Goal: Task Accomplishment & Management: Manage account settings

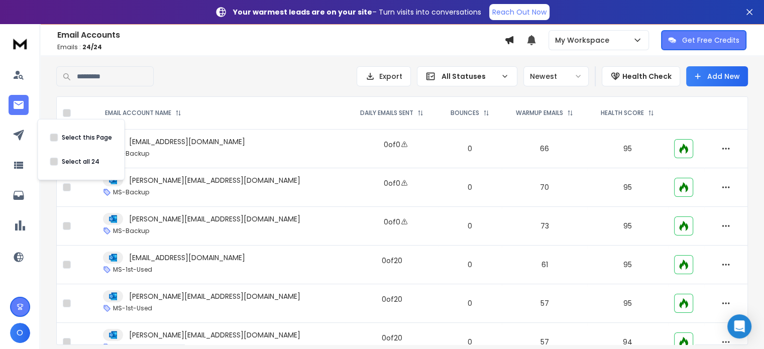
click at [68, 112] on button "Select this Page" at bounding box center [67, 113] width 8 height 8
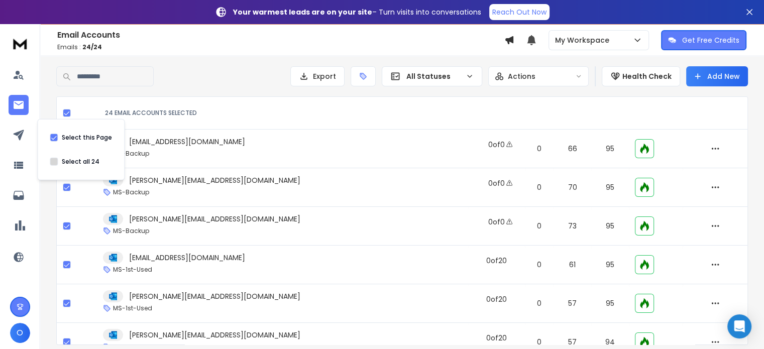
click at [63, 112] on button "Select this Page" at bounding box center [67, 113] width 8 height 8
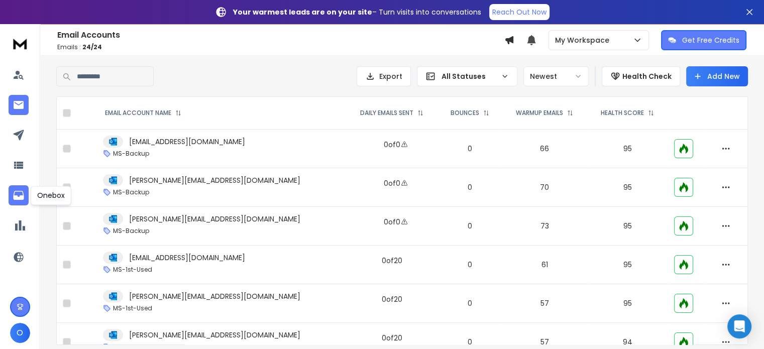
click at [21, 197] on icon at bounding box center [18, 195] width 11 height 9
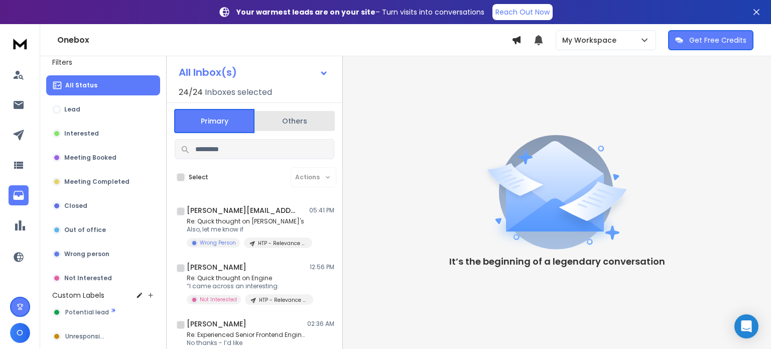
scroll to position [151, 0]
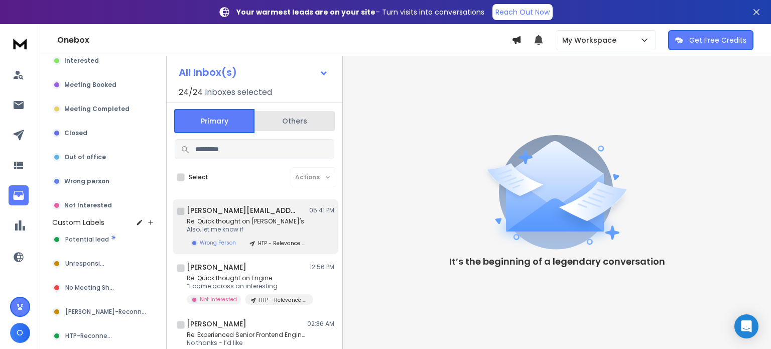
click at [229, 214] on h1 "[PERSON_NAME][EMAIL_ADDRESS][DOMAIN_NAME]" at bounding box center [242, 210] width 110 height 10
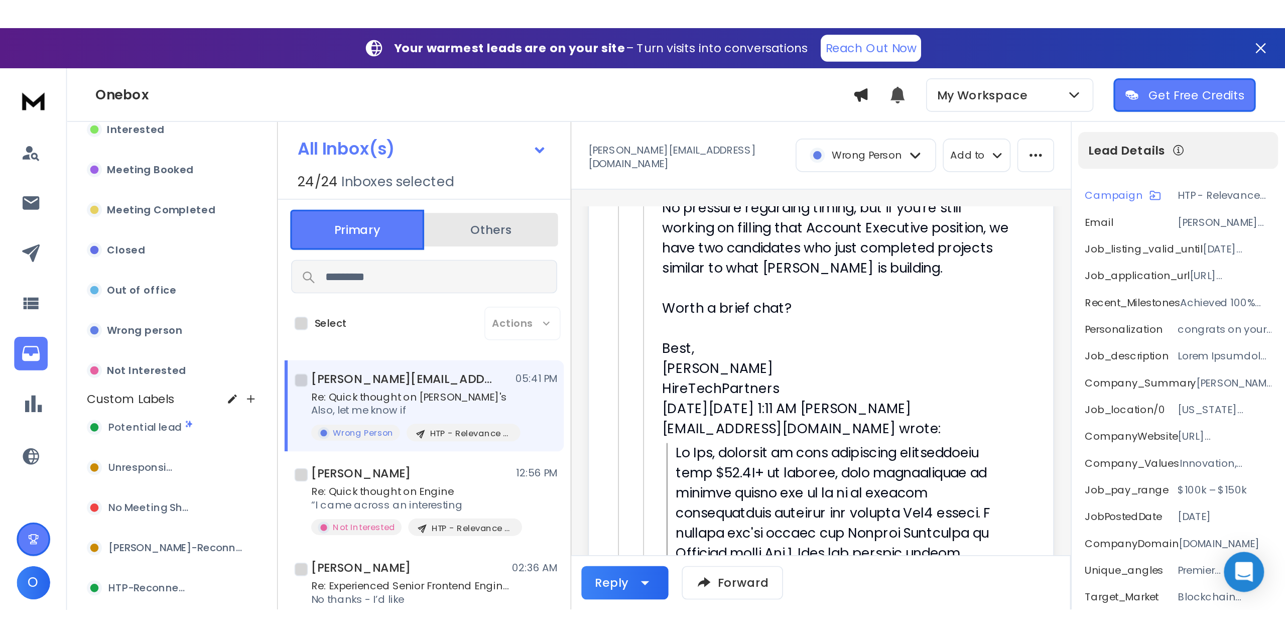
scroll to position [753, 0]
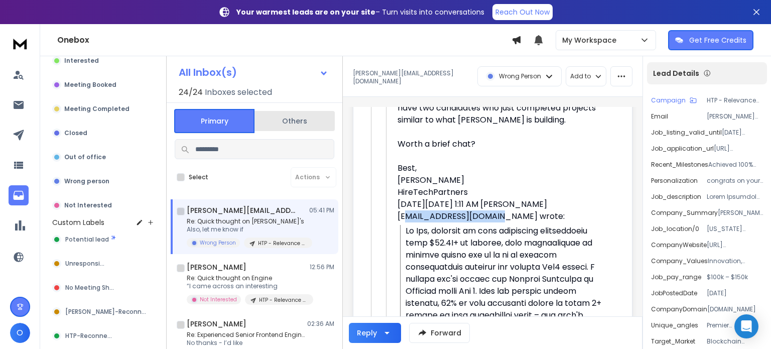
drag, startPoint x: 392, startPoint y: 207, endPoint x: 481, endPoint y: 211, distance: 89.9
click at [481, 211] on blockquote "Hi [PERSON_NAME], I came across an interesting data point that reminded me of o…" at bounding box center [504, 301] width 212 height 617
copy blockquote "[PERSON_NAME][EMAIL_ADDRESS][DOMAIN_NAME]"
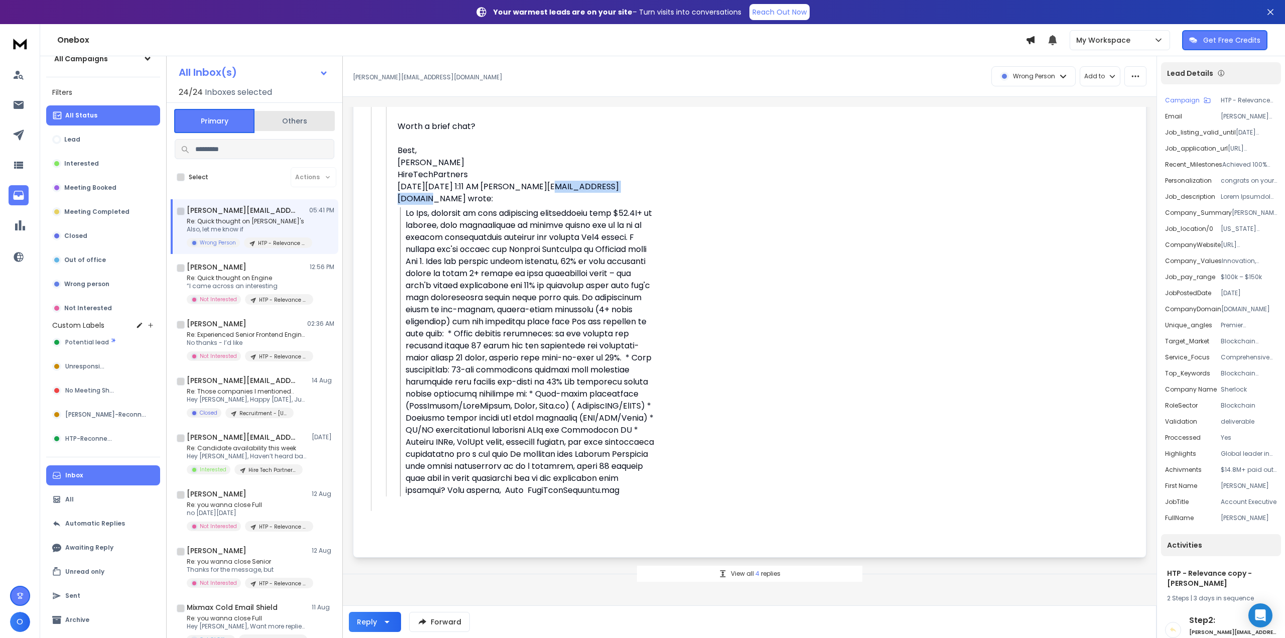
scroll to position [662, 0]
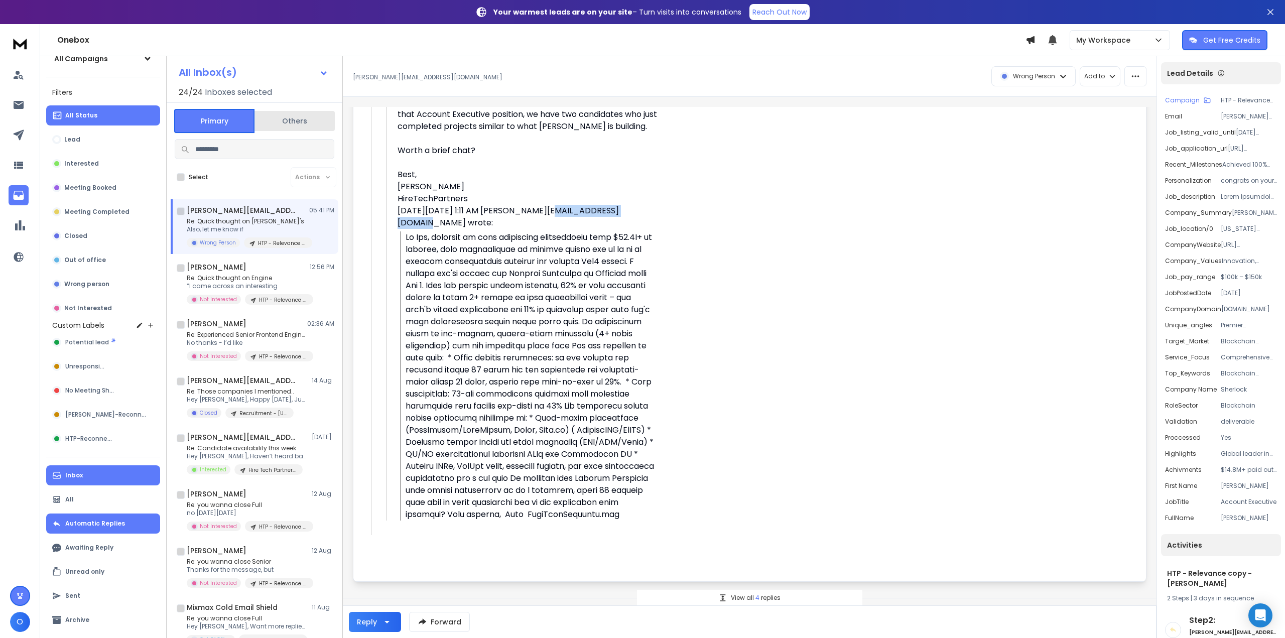
click at [107, 348] on p "Automatic Replies" at bounding box center [95, 524] width 60 height 8
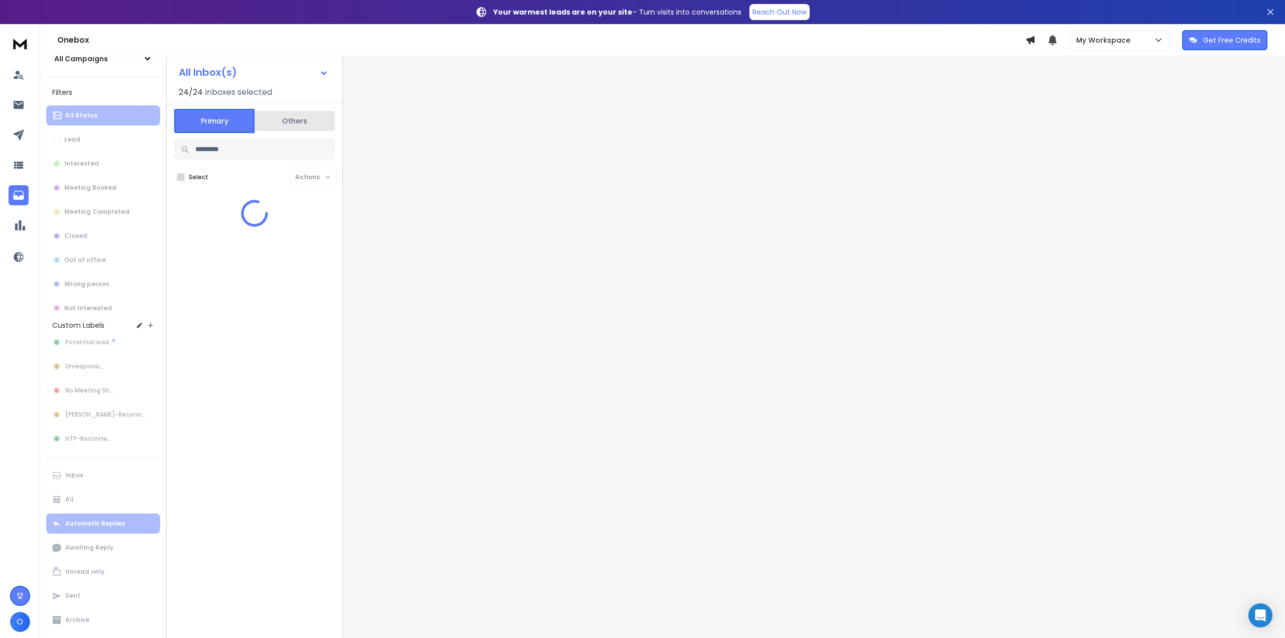
scroll to position [0, 0]
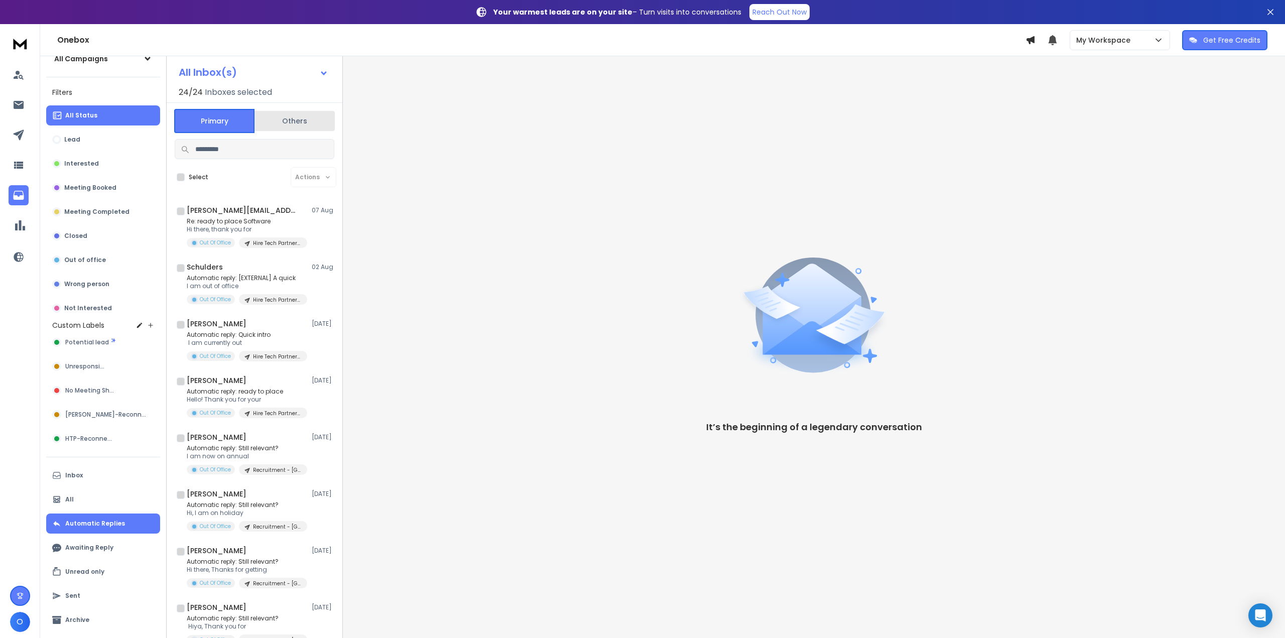
click at [270, 132] on div "Primary Others Select Actions [PERSON_NAME][EMAIL_ADDRESS][DOMAIN_NAME] [DATE] …" at bounding box center [255, 390] width 176 height 559
click at [277, 123] on button "Others" at bounding box center [295, 121] width 80 height 22
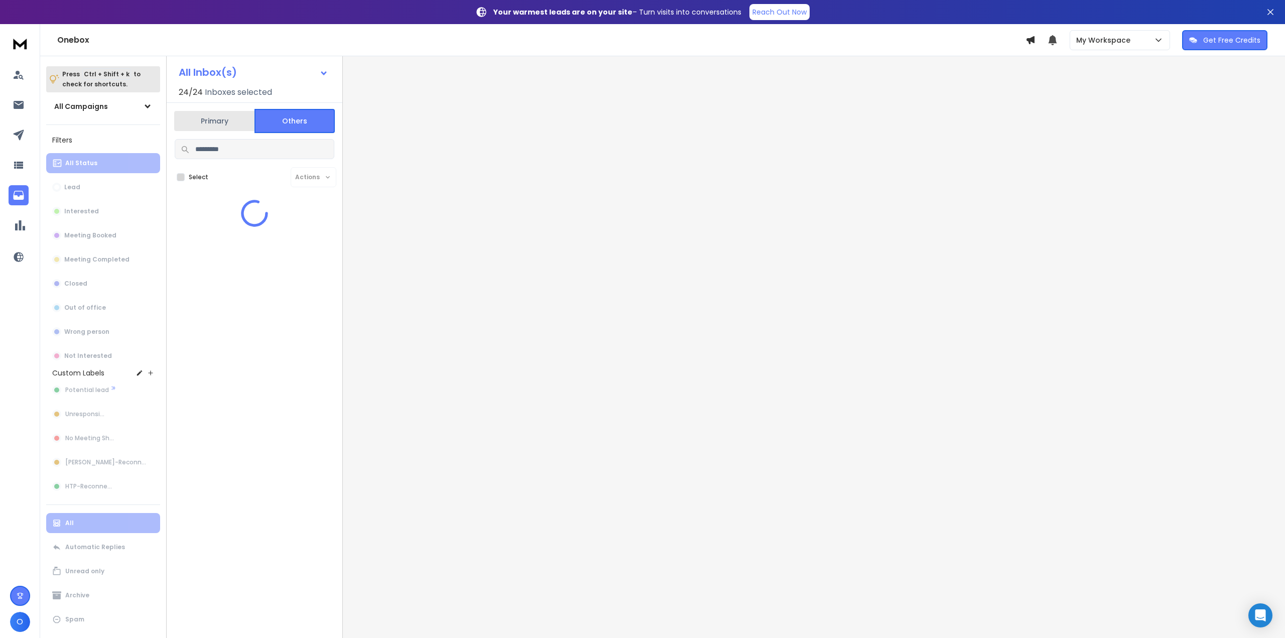
scroll to position [7, 0]
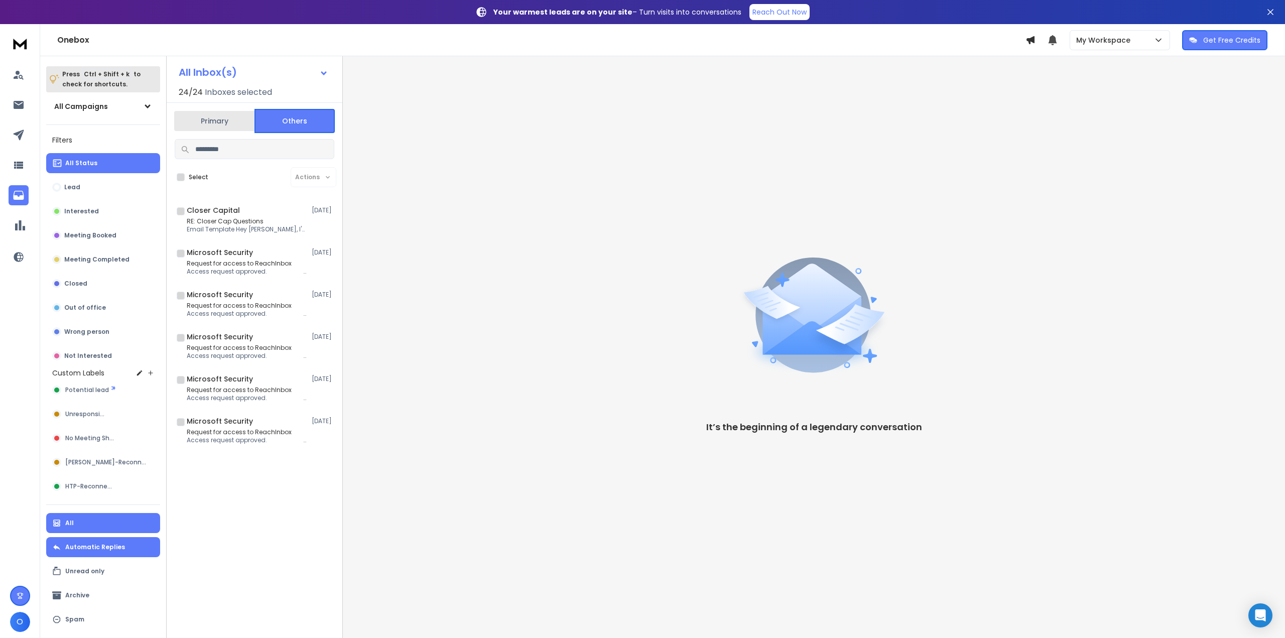
click at [107, 348] on div "Automatic Replies" at bounding box center [88, 547] width 73 height 12
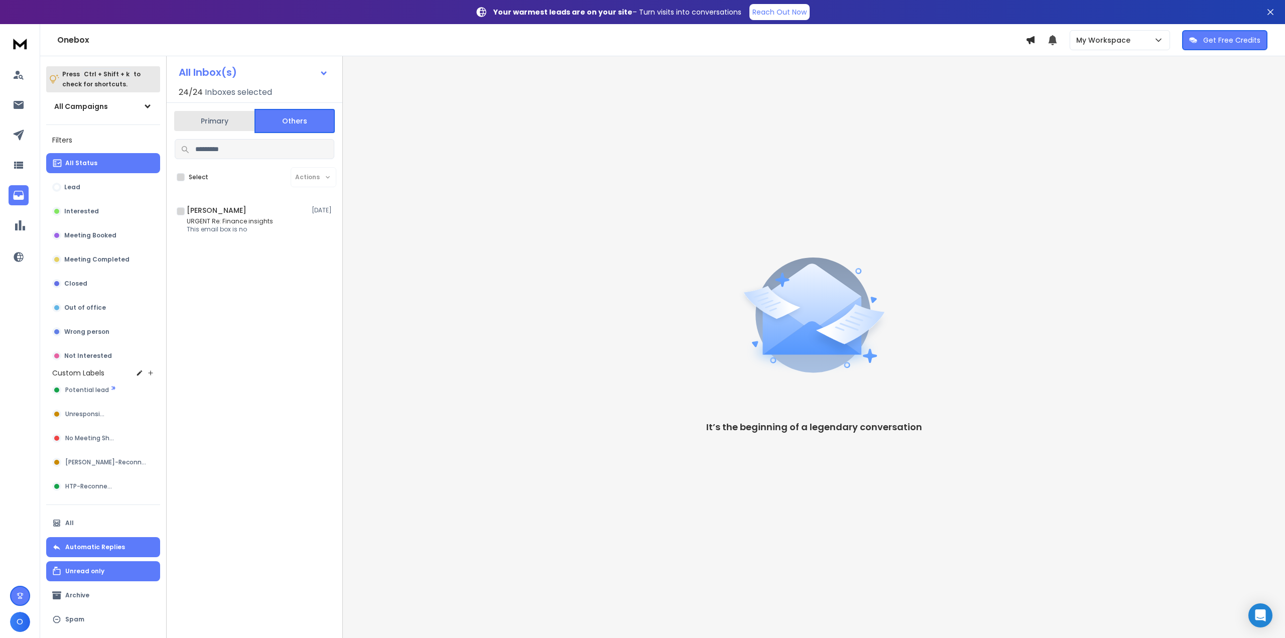
click at [113, 348] on button "Unread only" at bounding box center [103, 571] width 114 height 20
click at [114, 348] on p "Automatic Replies" at bounding box center [95, 547] width 60 height 8
click at [93, 348] on span "HTP-Reconnect" at bounding box center [89, 486] width 48 height 8
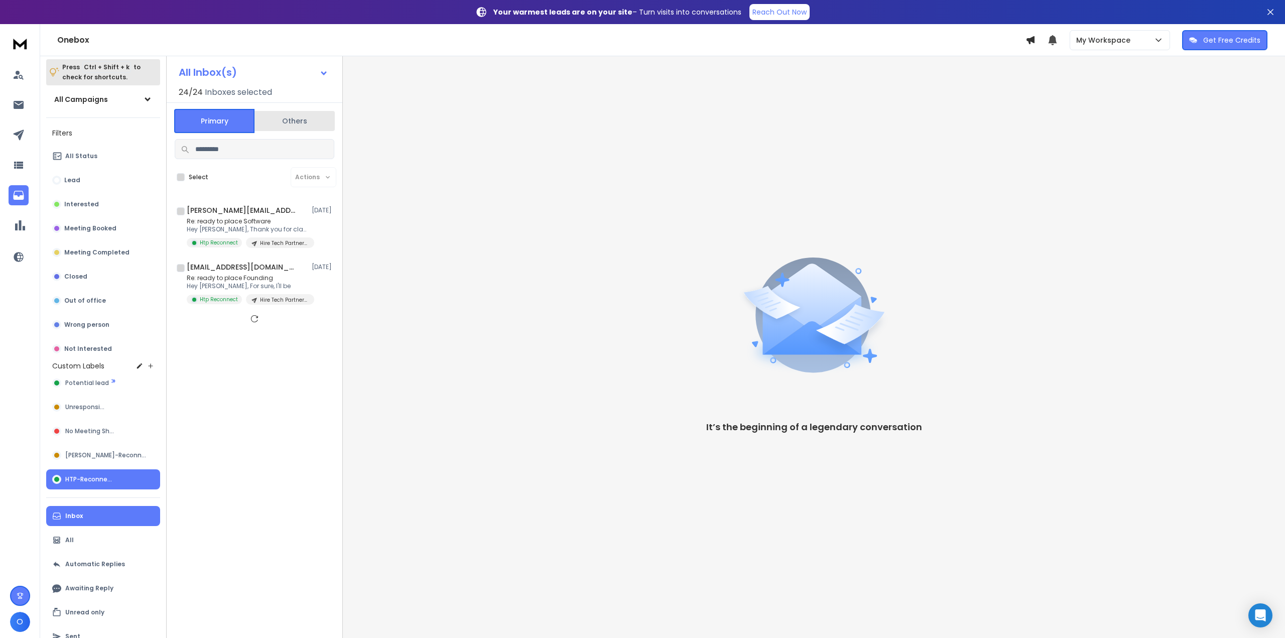
click at [99, 348] on button "[PERSON_NAME]-Reconnect" at bounding box center [103, 455] width 114 height 20
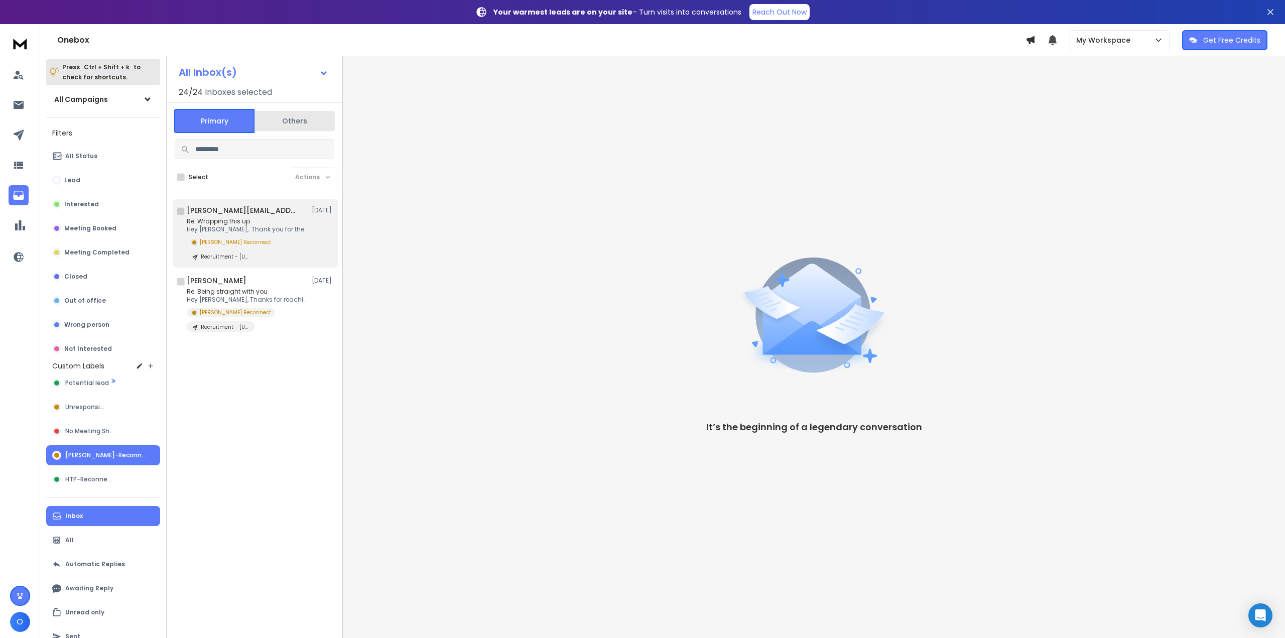
click at [223, 217] on p "Re: Wrapping this up" at bounding box center [247, 221] width 120 height 8
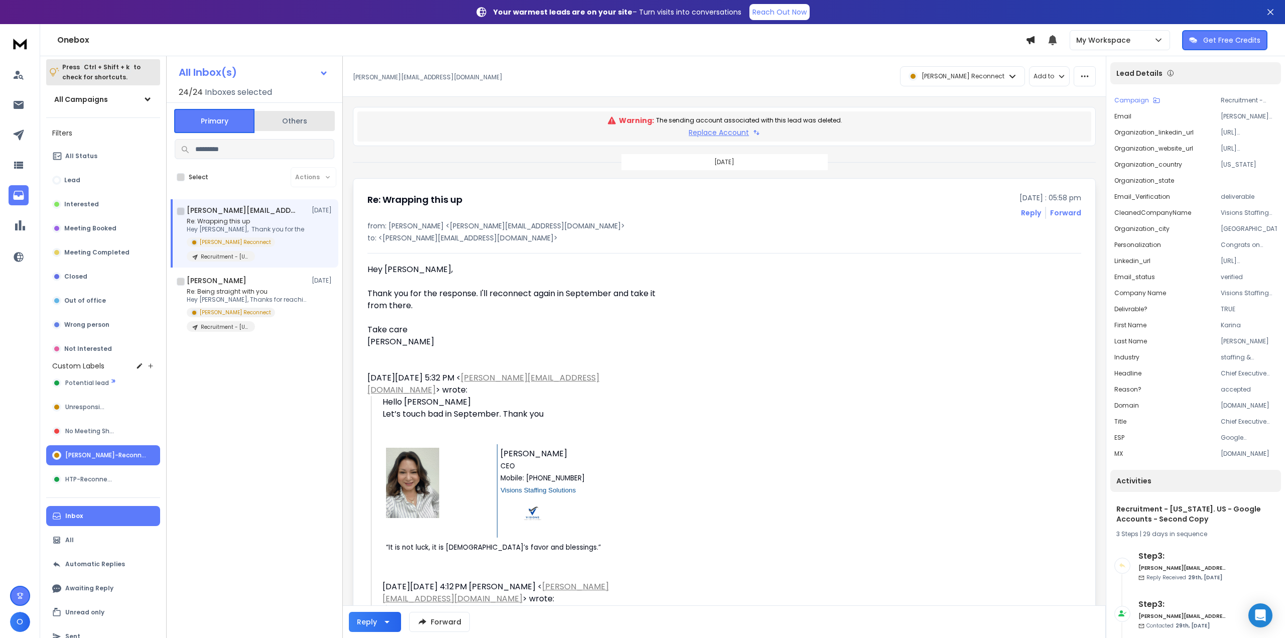
click at [105, 348] on span "No Meeting Show" at bounding box center [91, 431] width 53 height 8
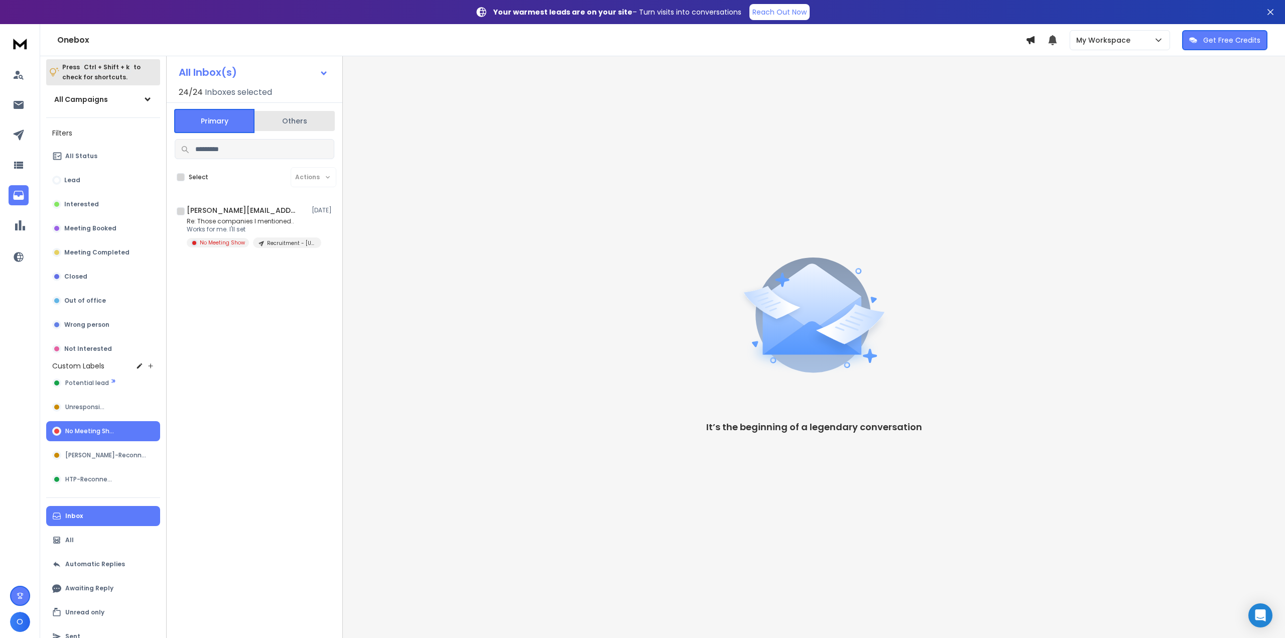
click at [101, 348] on button "Unresponsive" at bounding box center [103, 407] width 114 height 20
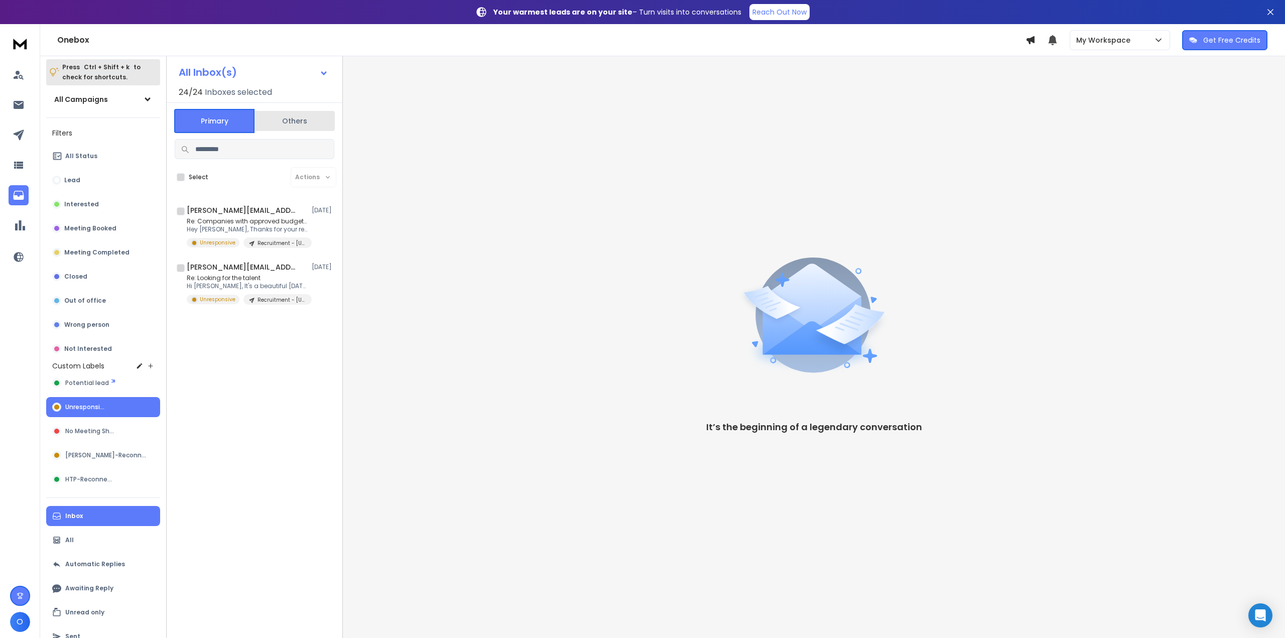
click at [99, 348] on span "Potential lead" at bounding box center [87, 383] width 44 height 8
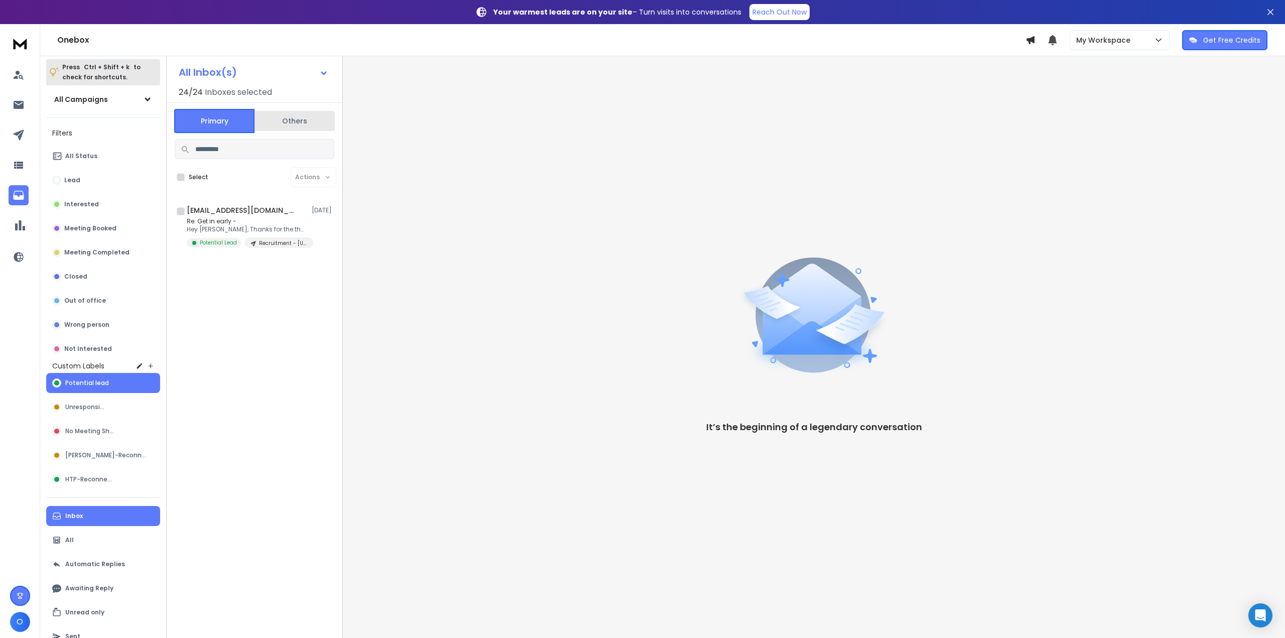
click at [89, 348] on button "[PERSON_NAME]-Reconnect" at bounding box center [103, 455] width 114 height 20
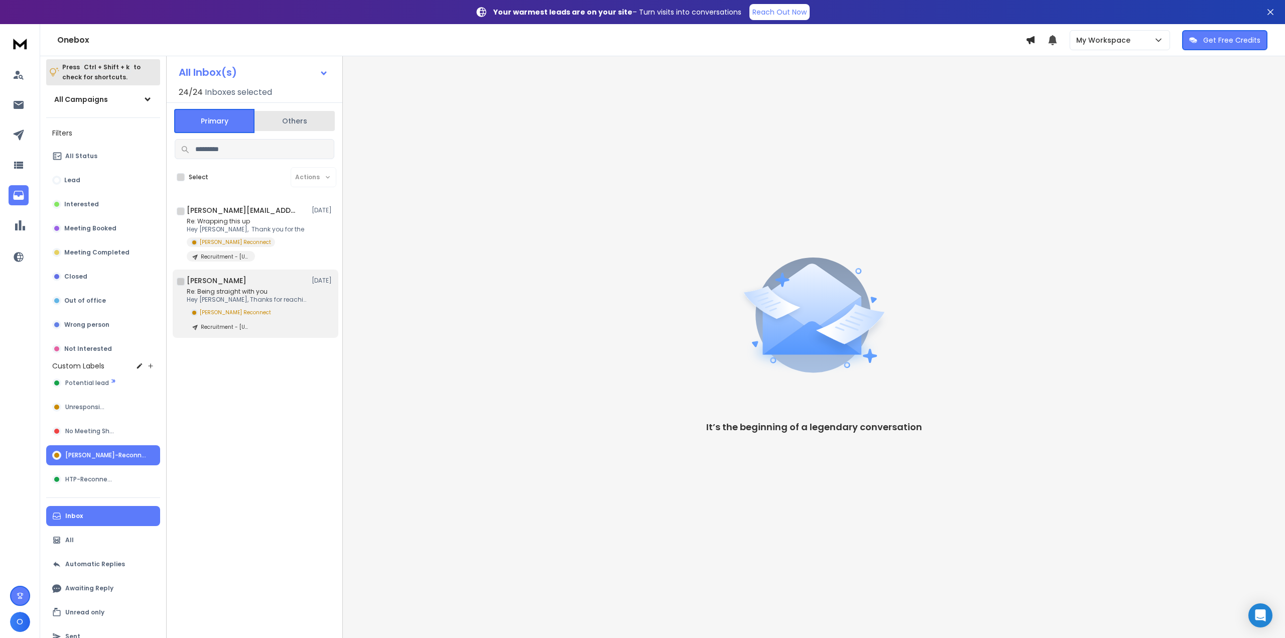
click at [278, 276] on div "[PERSON_NAME] [DATE] Re: Being straight with you Hey [PERSON_NAME], Thanks for …" at bounding box center [261, 304] width 148 height 56
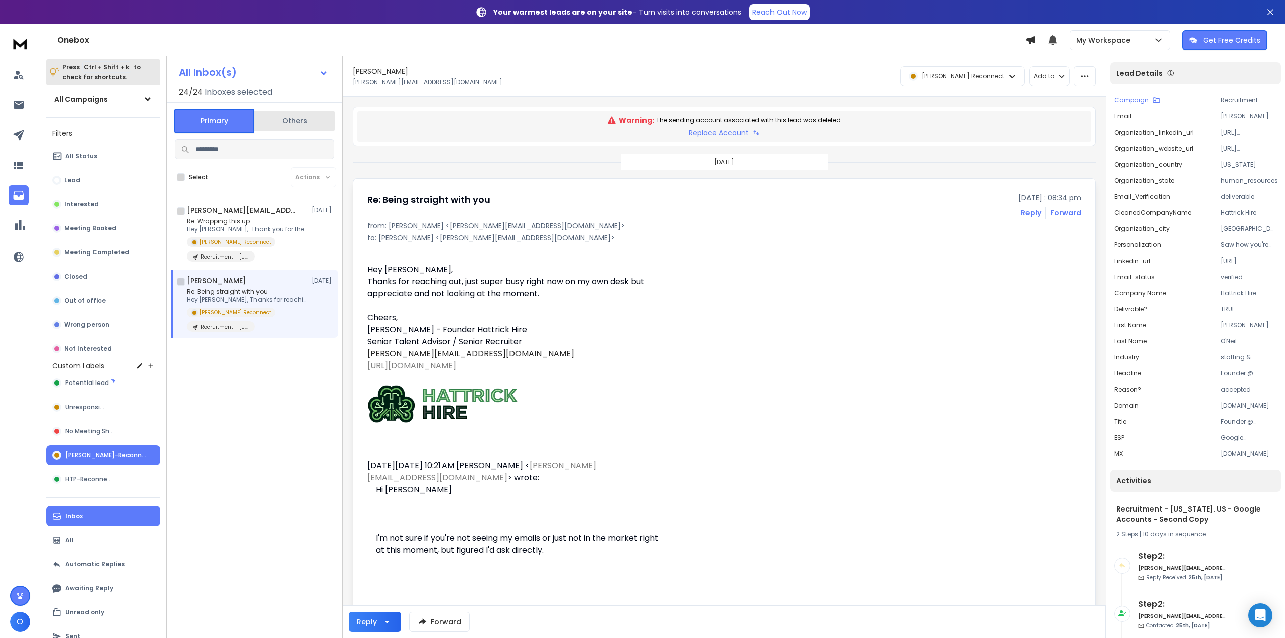
click at [86, 348] on span "No Meeting Show" at bounding box center [91, 431] width 53 height 8
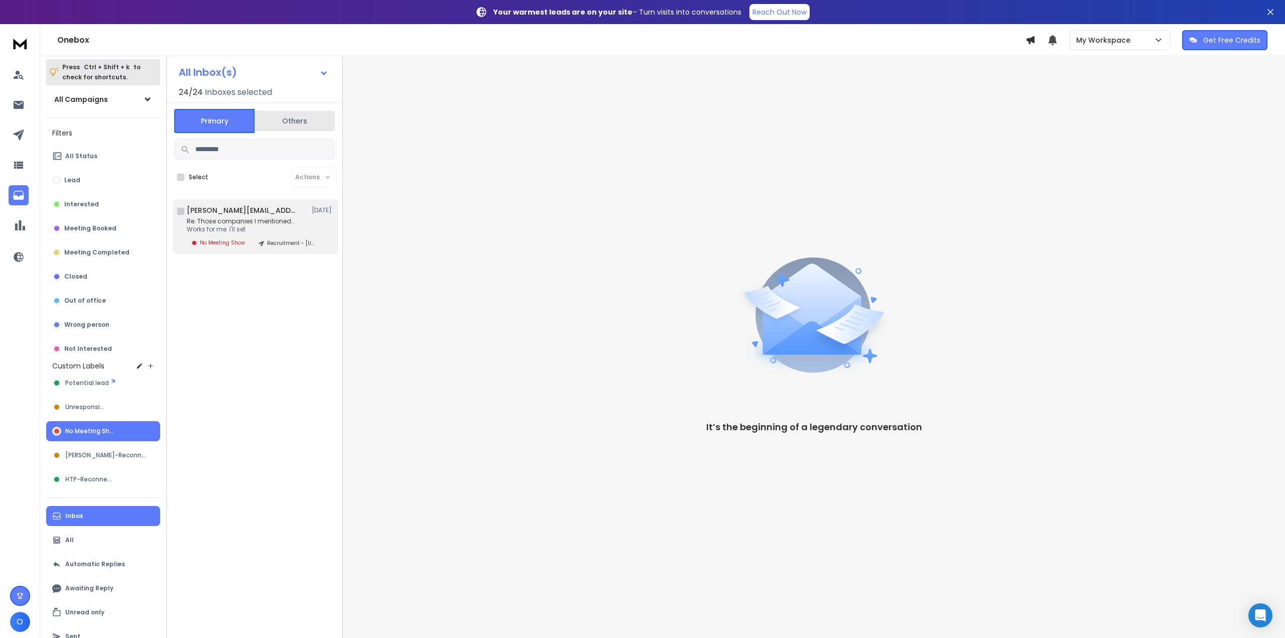
click at [246, 211] on h1 "[PERSON_NAME][EMAIL_ADDRESS][DOMAIN_NAME]" at bounding box center [242, 210] width 110 height 10
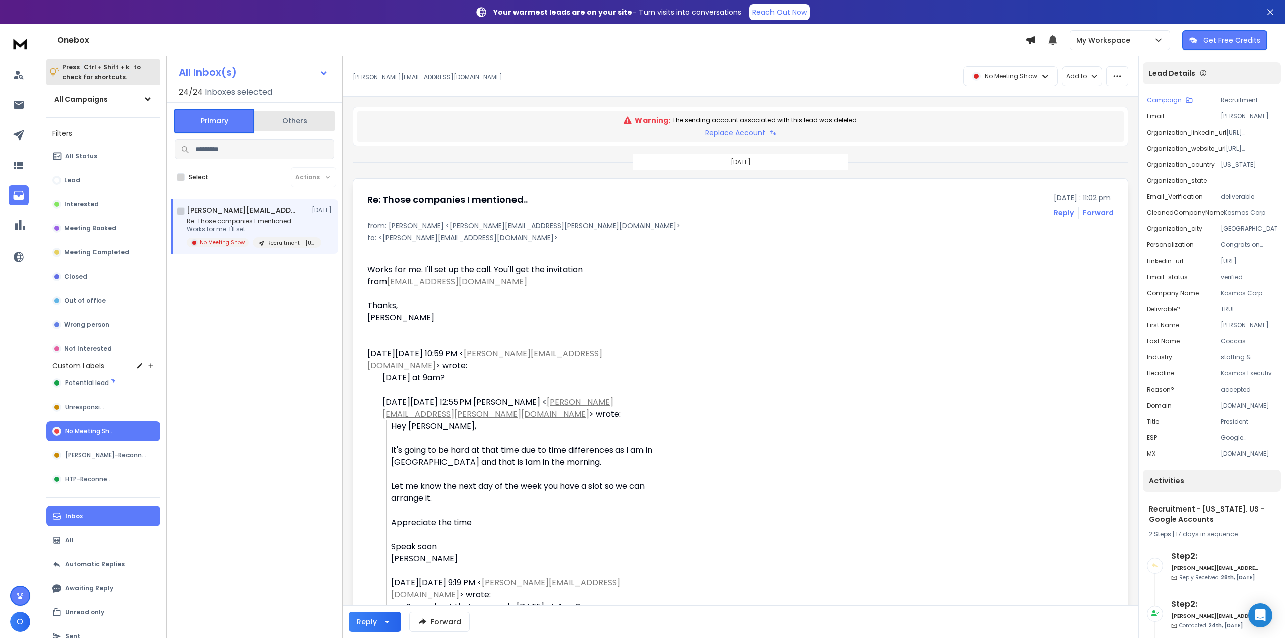
click at [89, 348] on span "Potential lead" at bounding box center [87, 383] width 44 height 8
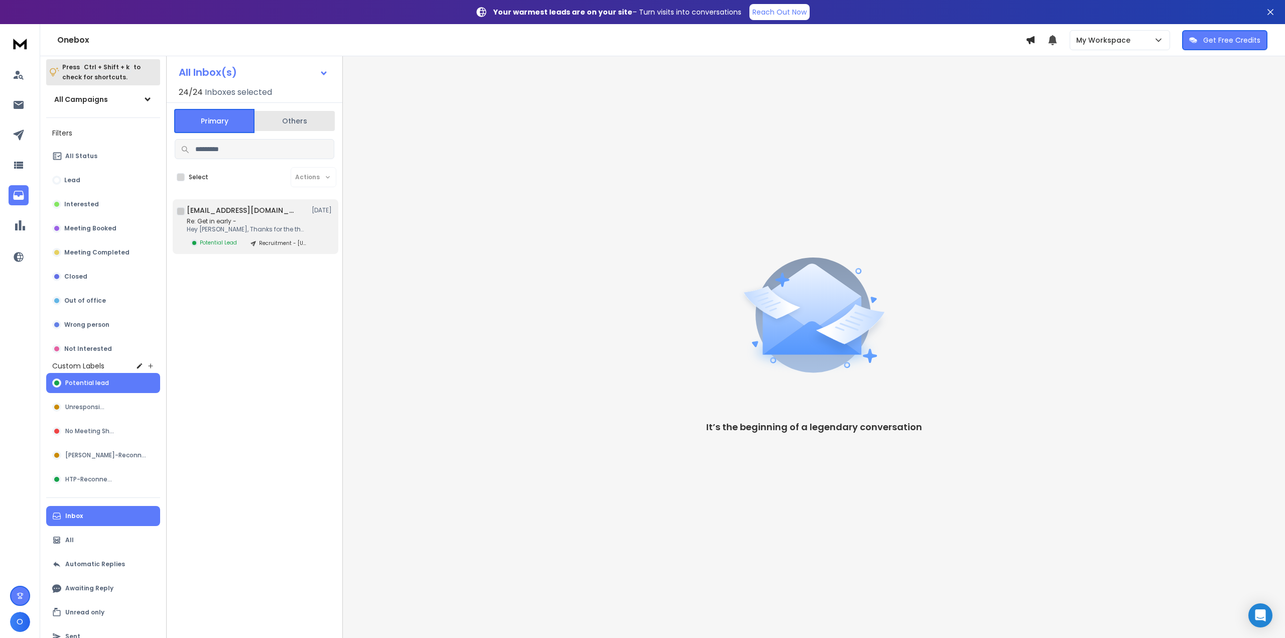
click at [247, 223] on p "Re: Get in early -" at bounding box center [247, 221] width 120 height 8
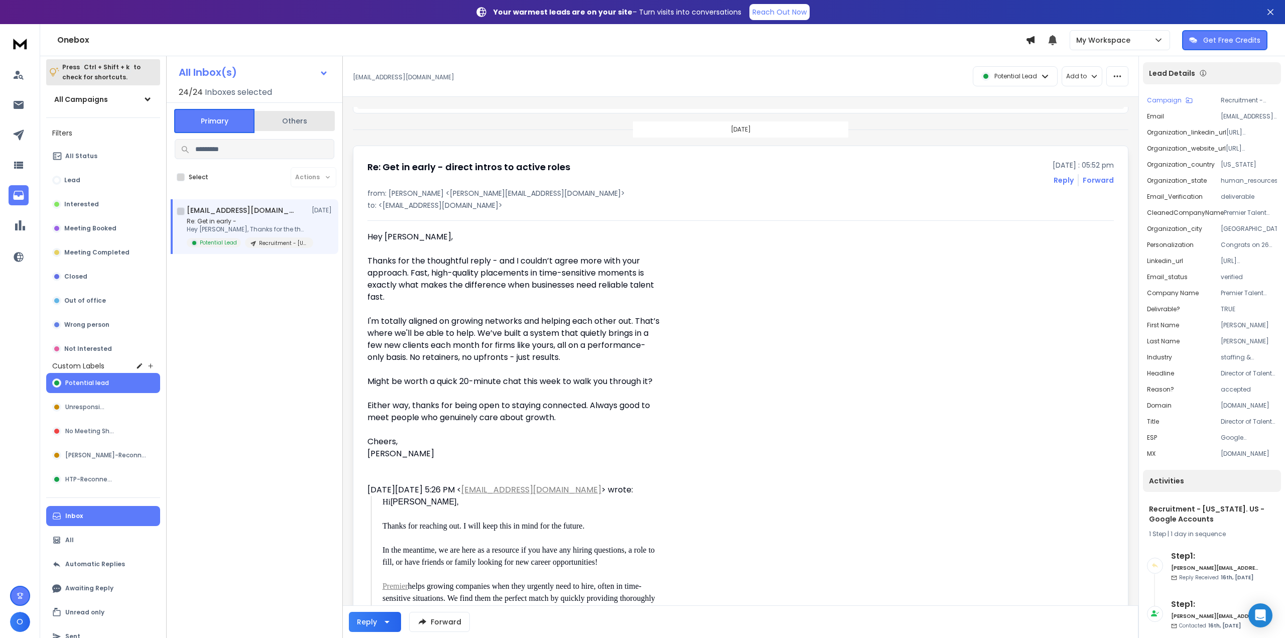
scroll to position [50, 0]
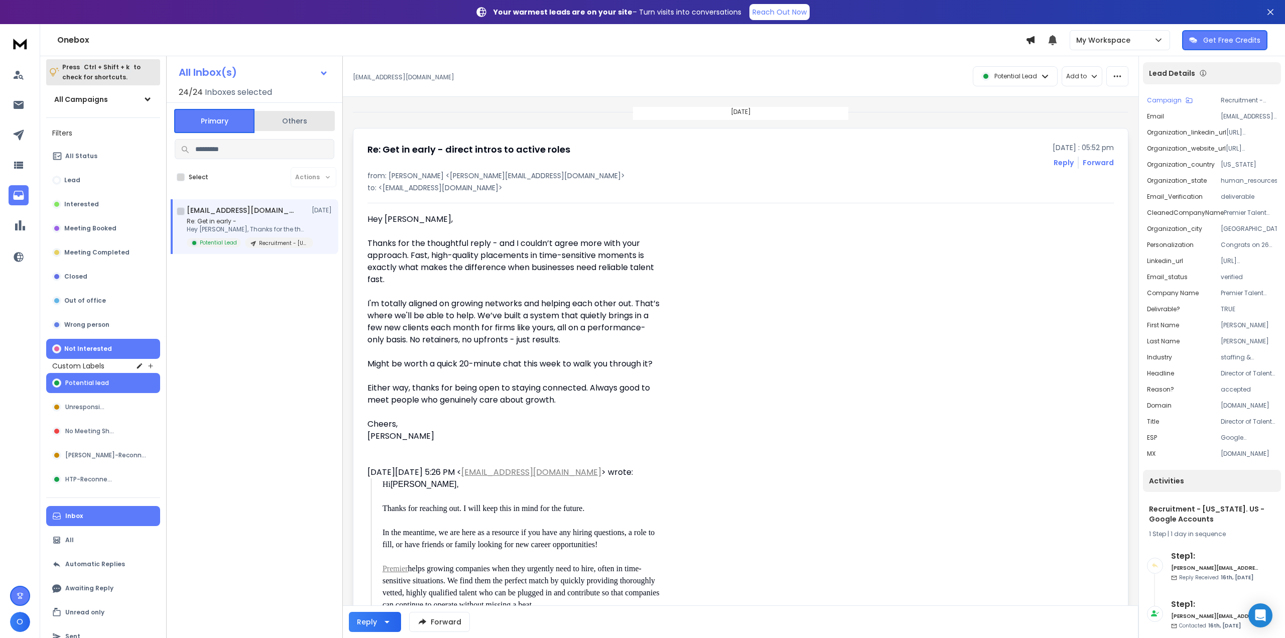
click at [97, 348] on p "Not Interested" at bounding box center [88, 349] width 48 height 8
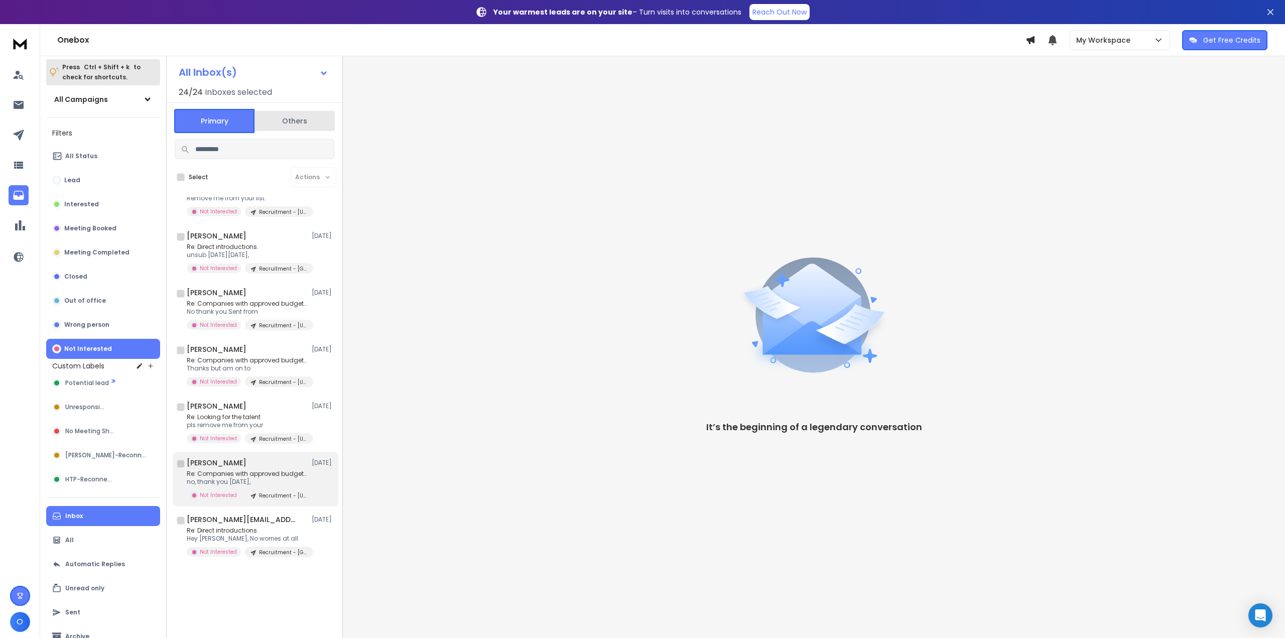
scroll to position [3662, 0]
click at [283, 348] on p "Hey [PERSON_NAME], No worries at all." at bounding box center [247, 539] width 120 height 8
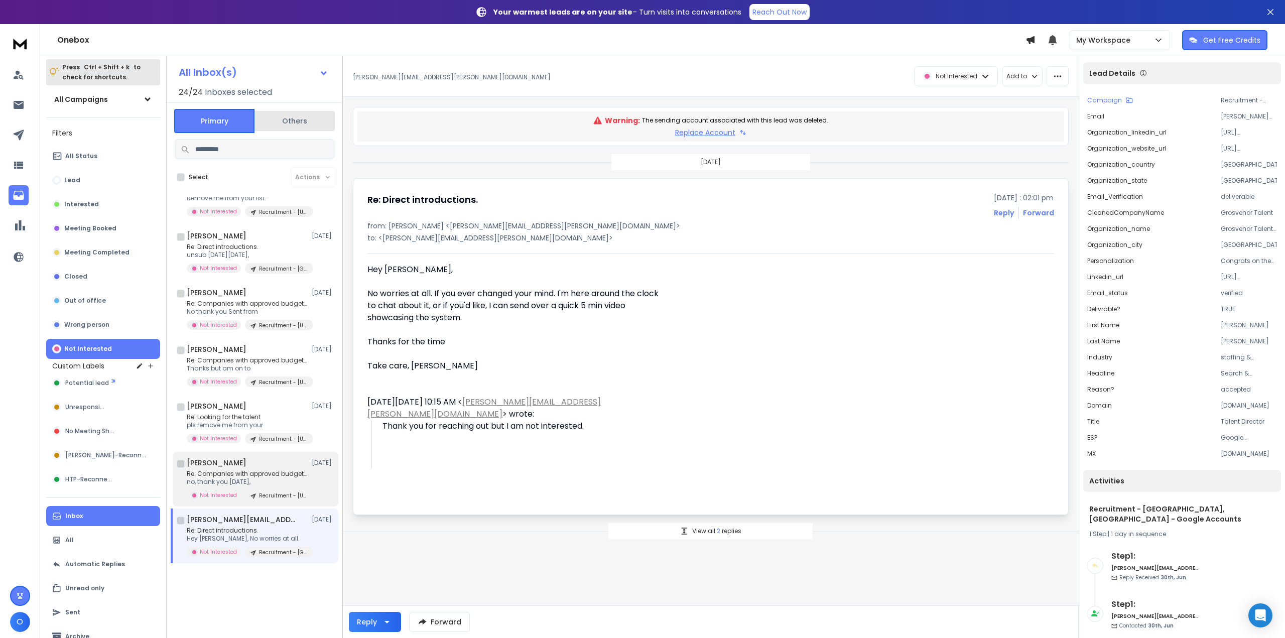
click at [273, 348] on div "Re: Companies with approved budgets. no, thank you [DATE], Not Interested Recru…" at bounding box center [250, 485] width 127 height 31
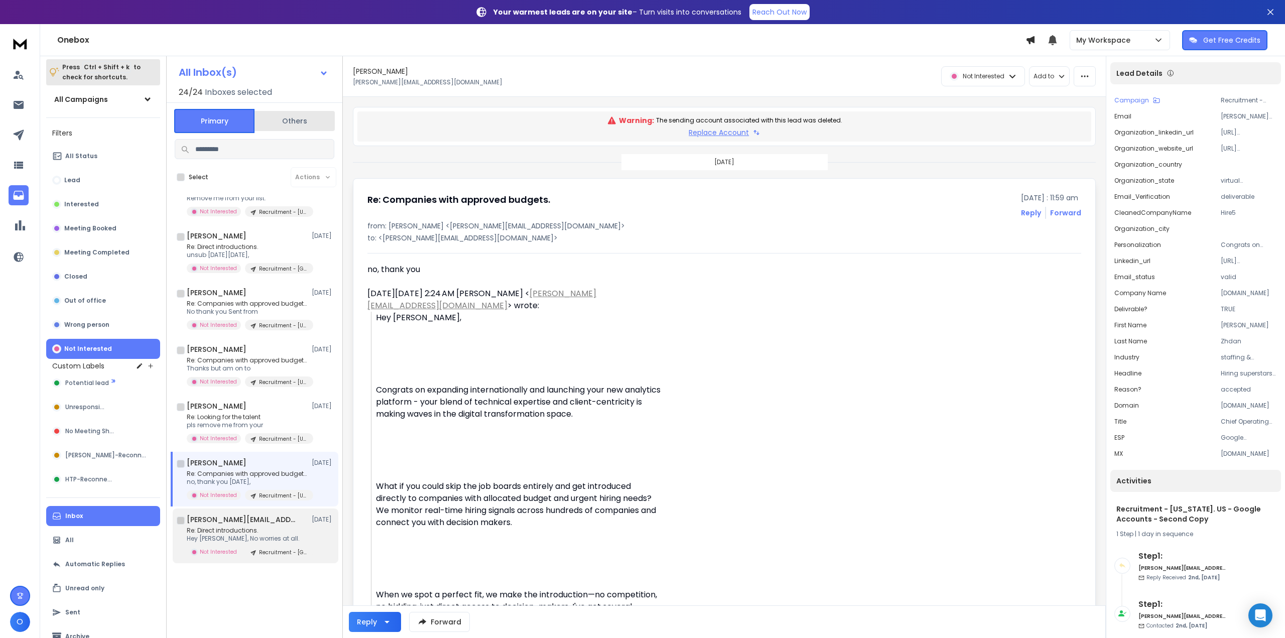
click at [276, 348] on p "Re: Direct introductions." at bounding box center [247, 531] width 120 height 8
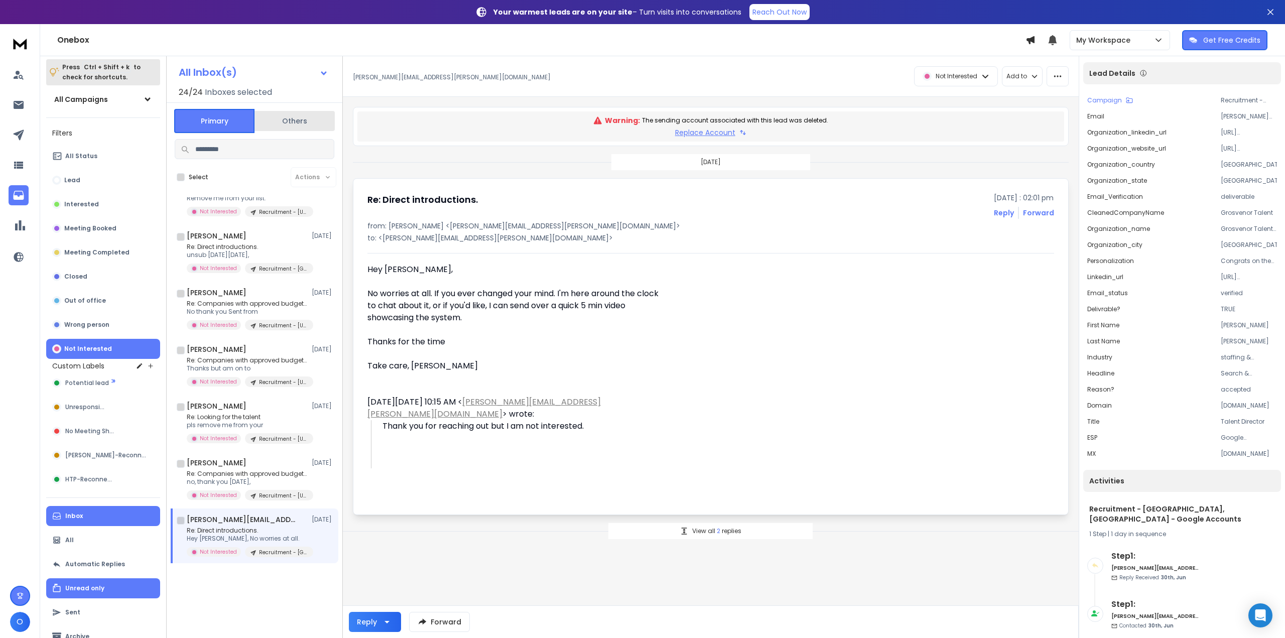
click at [103, 348] on button "Unread only" at bounding box center [103, 588] width 114 height 20
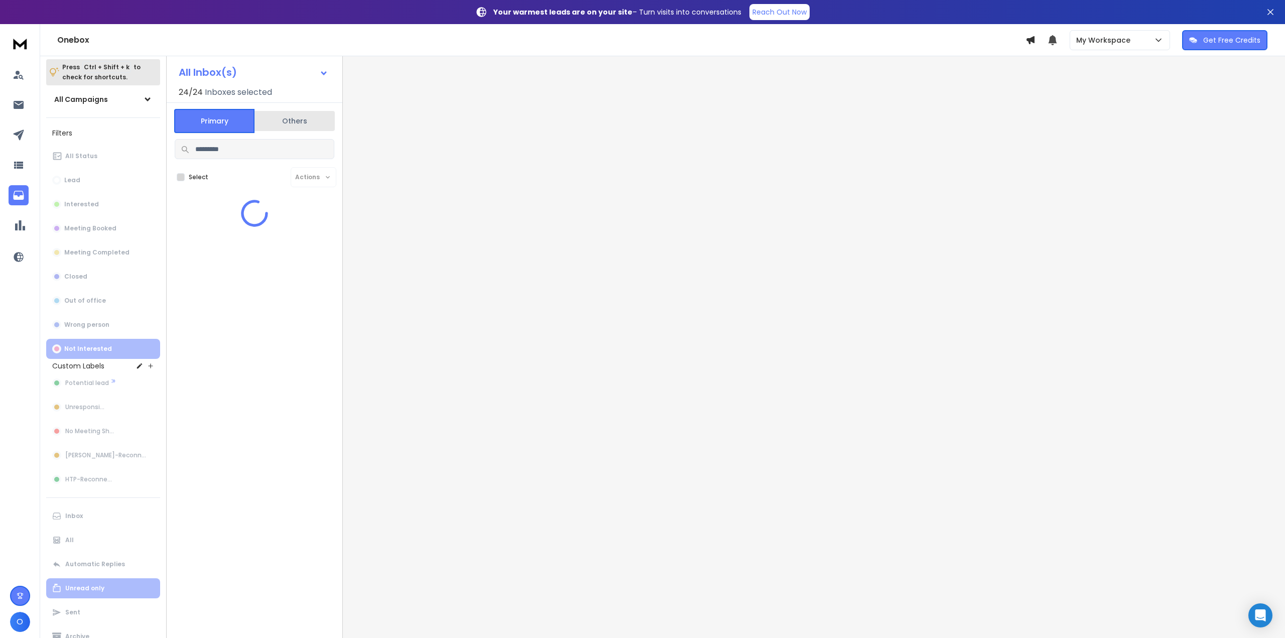
scroll to position [0, 0]
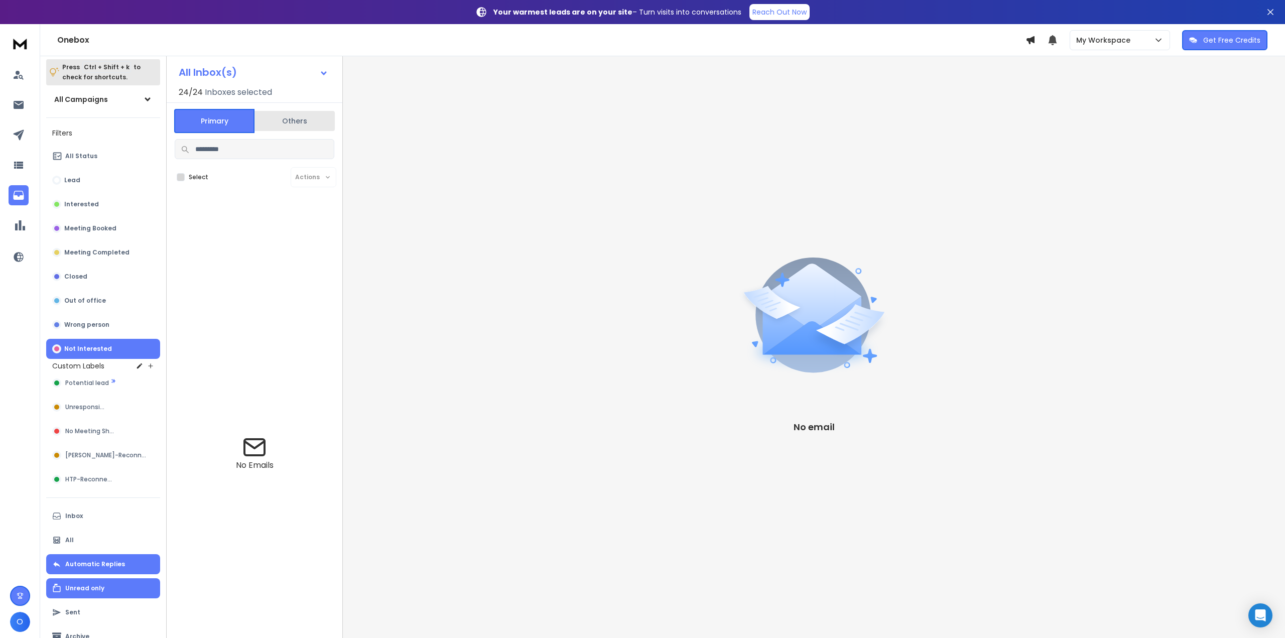
click at [103, 348] on p "Automatic Replies" at bounding box center [95, 564] width 60 height 8
click at [99, 348] on button "All" at bounding box center [103, 540] width 114 height 20
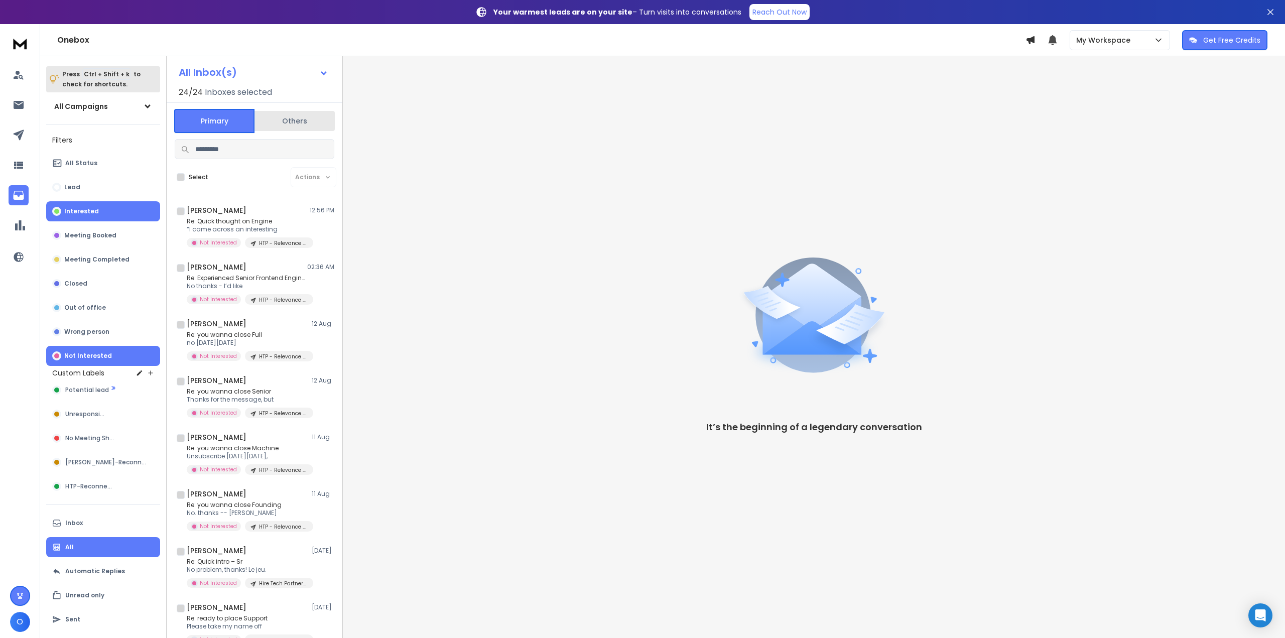
click at [104, 208] on button "Interested" at bounding box center [103, 211] width 114 height 20
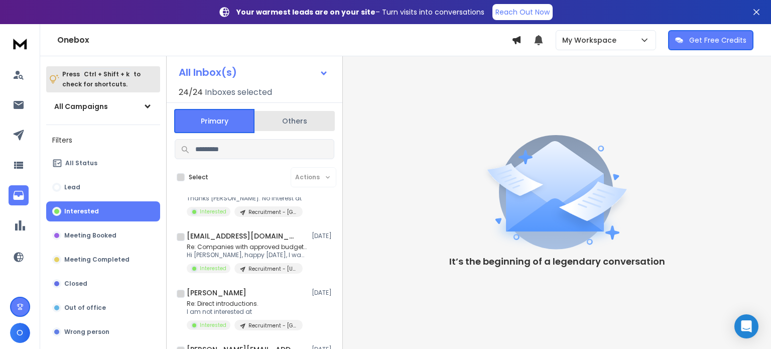
scroll to position [769, 0]
